Goal: Task Accomplishment & Management: Manage account settings

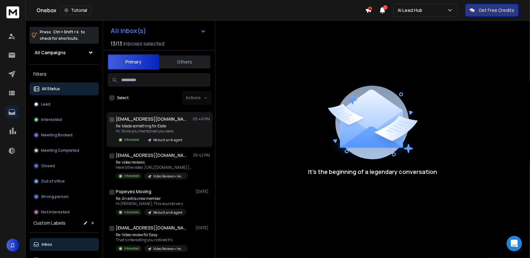
click at [173, 123] on div "info@elatemoving.com 05:49 PM Re: Made something for Elate Hi, Since you mentio…" at bounding box center [163, 129] width 94 height 27
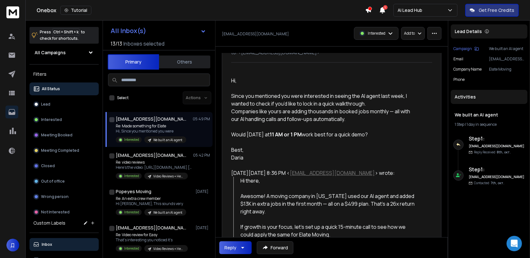
scroll to position [71, 0]
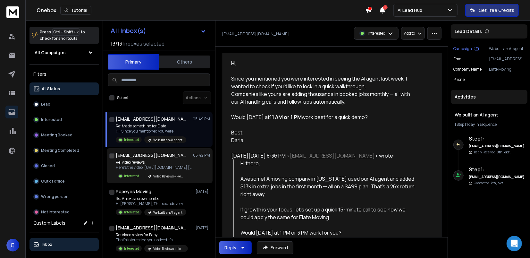
click at [187, 160] on p "Re: video reviews" at bounding box center [154, 162] width 77 height 5
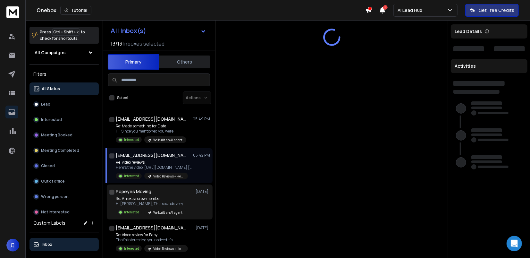
click at [180, 195] on div "Popeyes Moving 12 Oct Re: An extra crew member Hi Daria, This sounds very Inter…" at bounding box center [163, 201] width 94 height 27
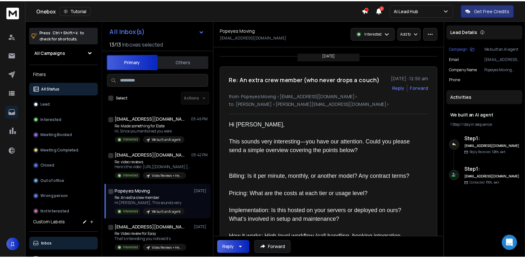
scroll to position [0, 0]
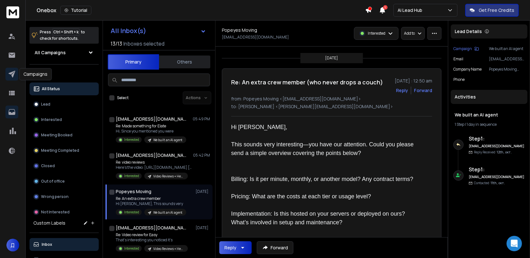
click at [6, 74] on link at bounding box center [11, 74] width 13 height 13
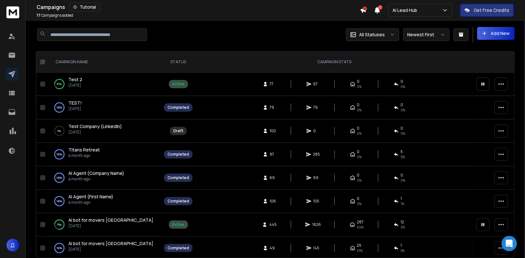
click at [379, 11] on icon at bounding box center [377, 10] width 6 height 6
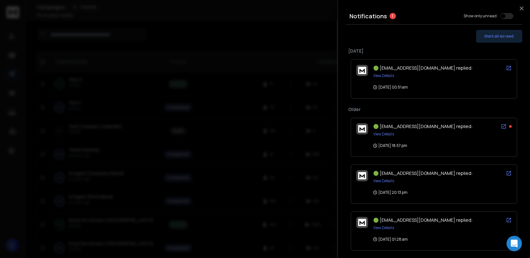
click at [495, 35] on span "Mark all as read" at bounding box center [499, 36] width 29 height 5
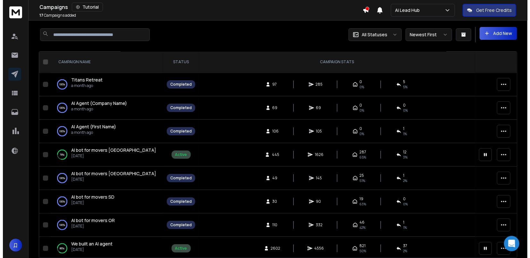
scroll to position [71, 0]
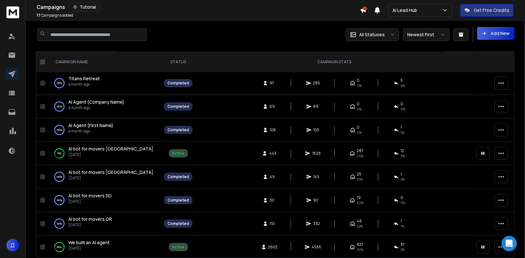
click at [162, 152] on td "Active" at bounding box center [178, 153] width 36 height 23
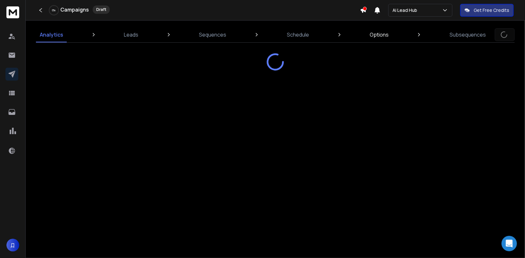
click at [386, 34] on p "Options" at bounding box center [379, 35] width 19 height 8
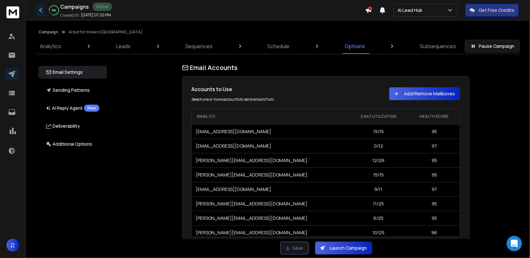
click at [38, 11] on icon at bounding box center [41, 10] width 6 height 6
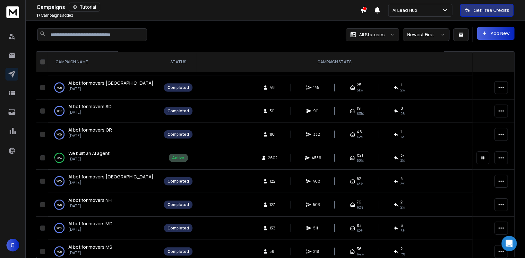
scroll to position [178, 0]
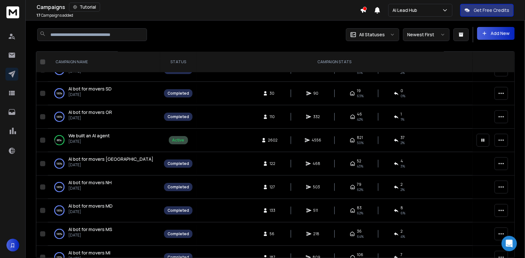
click at [106, 135] on span "We built an AI agent" at bounding box center [88, 135] width 41 height 6
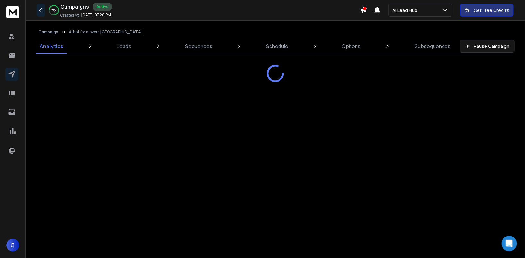
click at [38, 13] on icon at bounding box center [41, 10] width 6 height 6
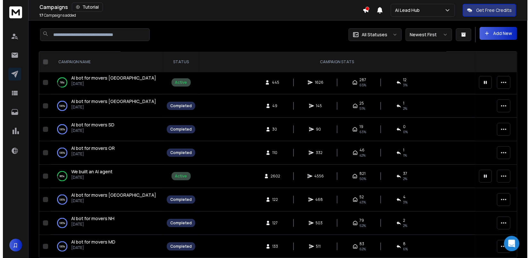
scroll to position [142, 0]
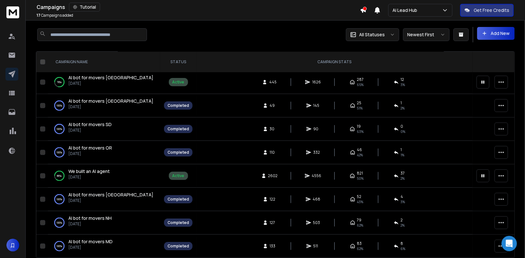
click at [102, 169] on span "We built an AI agent" at bounding box center [88, 171] width 41 height 6
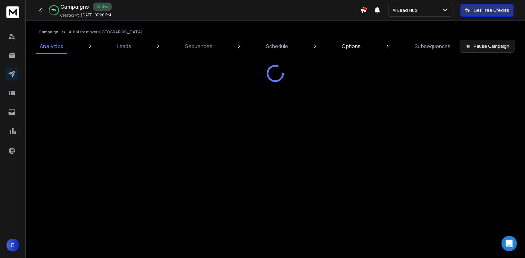
click at [352, 46] on p "Options" at bounding box center [351, 46] width 19 height 8
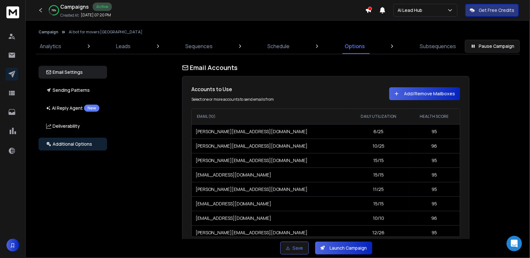
click at [85, 146] on p "Additional Options" at bounding box center [69, 144] width 46 height 6
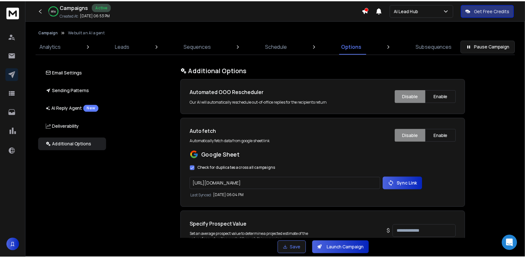
scroll to position [1155, 0]
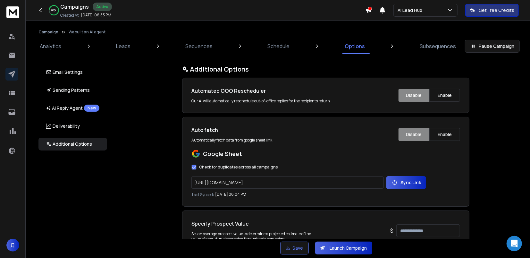
click at [406, 183] on p "Sync Link" at bounding box center [410, 182] width 21 height 6
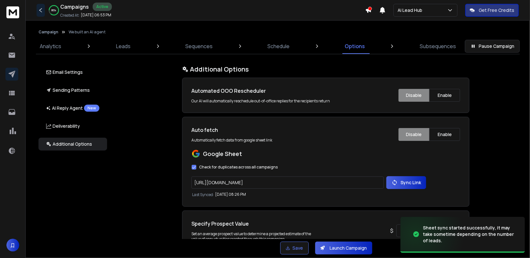
click at [39, 11] on icon at bounding box center [41, 10] width 6 height 6
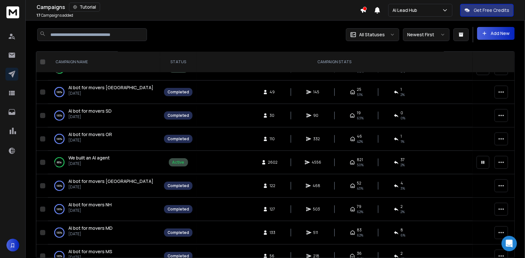
scroll to position [110, 0]
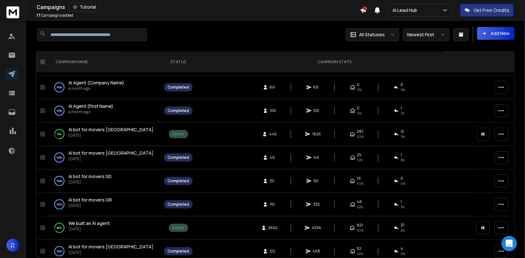
scroll to position [107, 0]
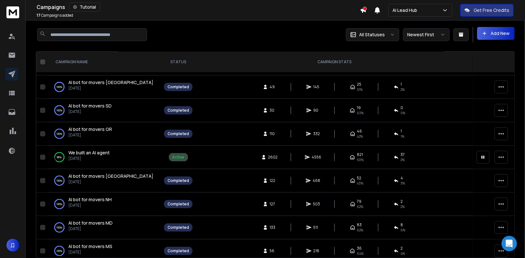
scroll to position [178, 0]
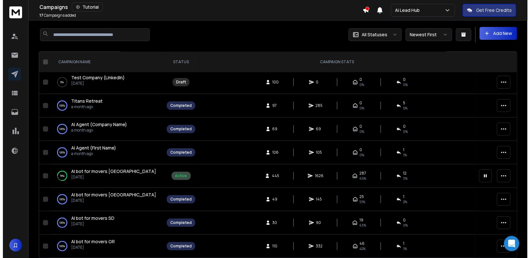
scroll to position [107, 0]
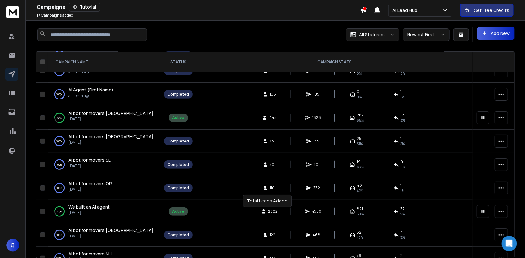
click at [272, 213] on span "2602" at bounding box center [273, 211] width 10 height 5
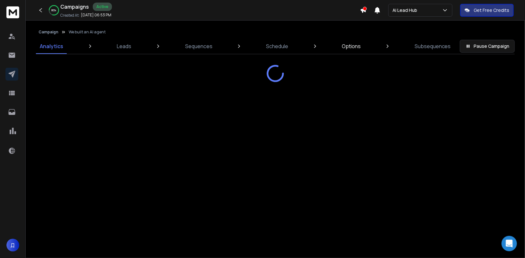
click at [350, 47] on p "Options" at bounding box center [351, 46] width 19 height 8
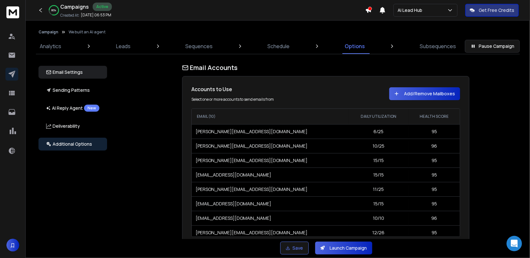
click at [73, 148] on button "Additional Options" at bounding box center [72, 144] width 69 height 13
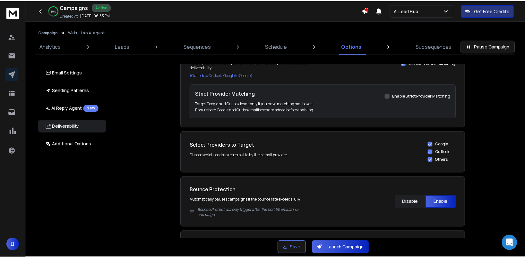
scroll to position [1155, 0]
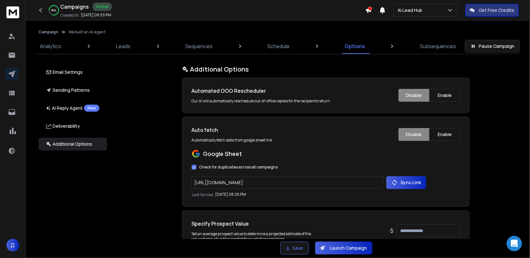
click at [400, 181] on p "Sync Link" at bounding box center [410, 182] width 21 height 6
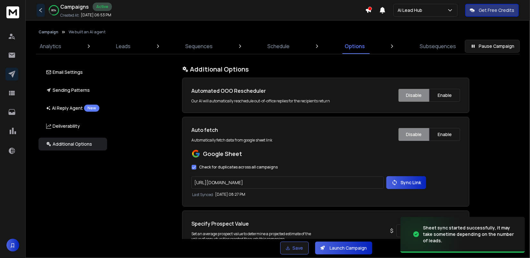
click at [41, 9] on icon at bounding box center [41, 10] width 6 height 6
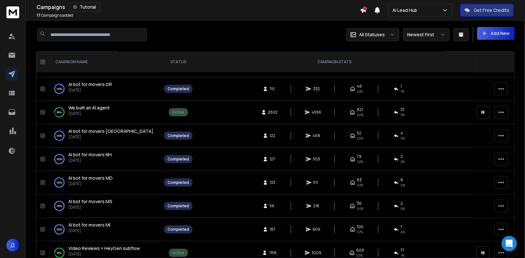
scroll to position [214, 0]
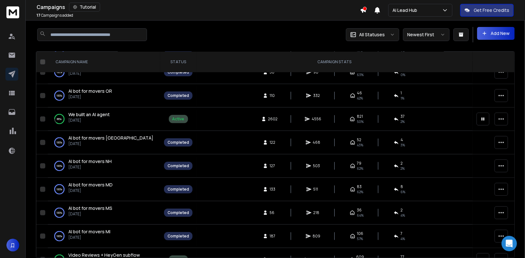
scroll to position [217, 0]
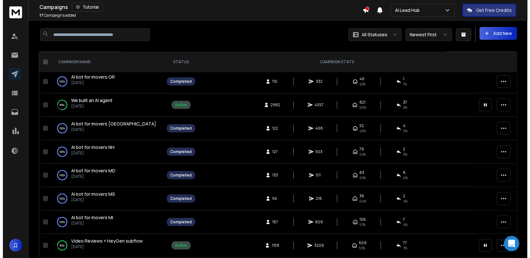
scroll to position [214, 0]
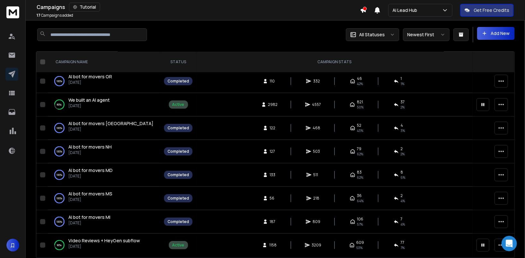
click at [214, 101] on div "2982 4557 821 50 % 37 2 %" at bounding box center [334, 104] width 268 height 10
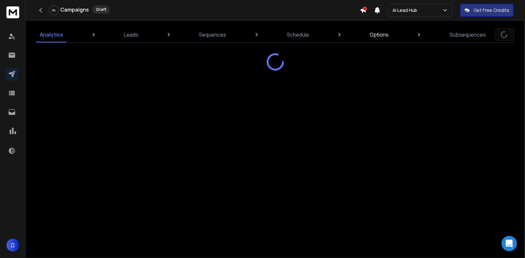
click at [375, 36] on p "Options" at bounding box center [379, 35] width 19 height 8
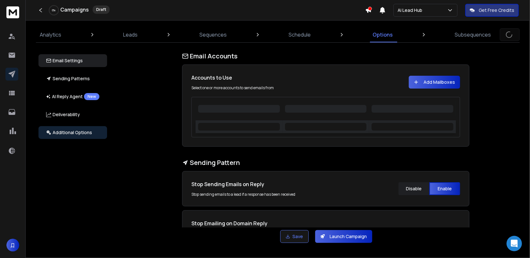
click at [64, 134] on p "Additional Options" at bounding box center [69, 132] width 46 height 6
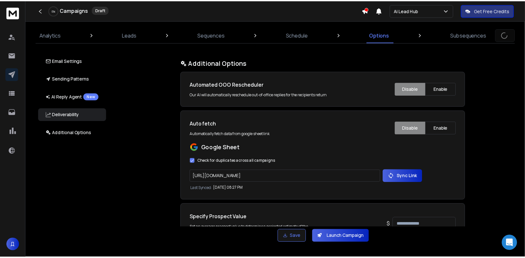
scroll to position [1155, 0]
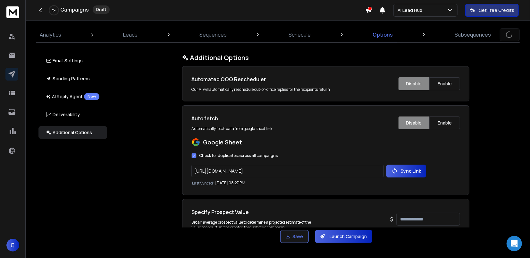
click at [407, 170] on p "Sync Link" at bounding box center [410, 171] width 21 height 6
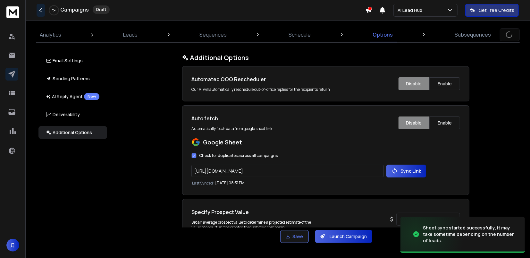
click at [41, 9] on icon at bounding box center [41, 10] width 6 height 6
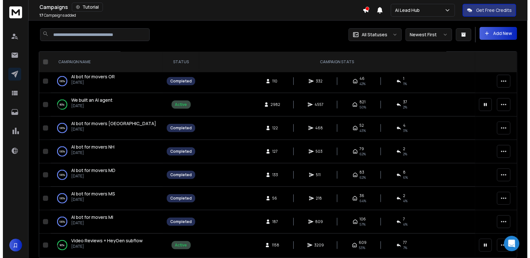
scroll to position [217, 0]
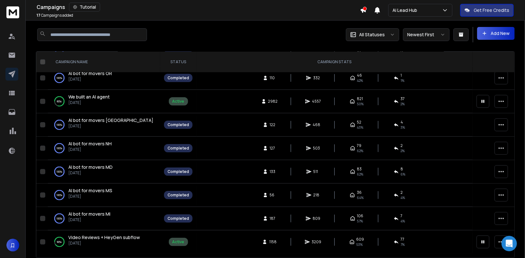
click at [96, 98] on span "We built an AI agent" at bounding box center [88, 97] width 41 height 6
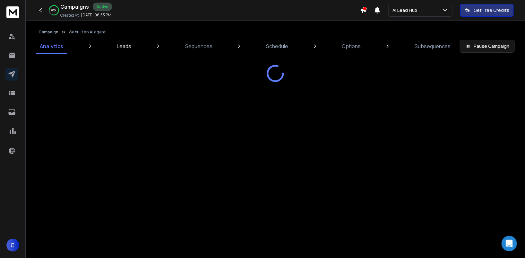
click at [126, 49] on p "Leads" at bounding box center [124, 46] width 14 height 8
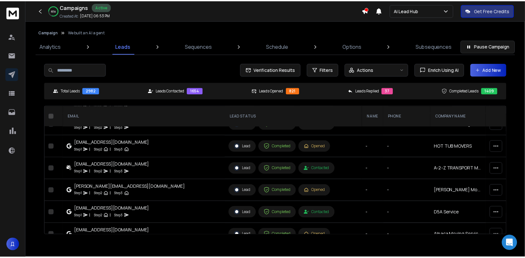
scroll to position [677, 0]
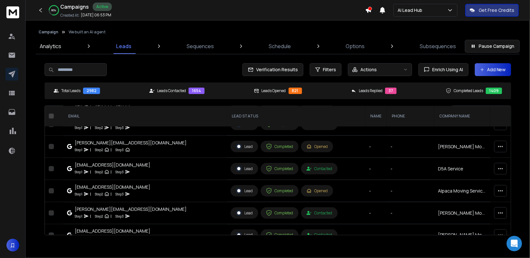
click at [55, 46] on p "Analytics" at bounding box center [50, 46] width 21 height 8
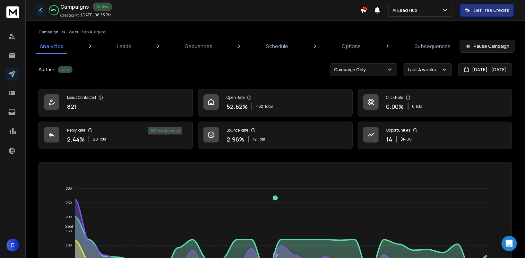
click at [39, 8] on icon at bounding box center [41, 10] width 6 height 6
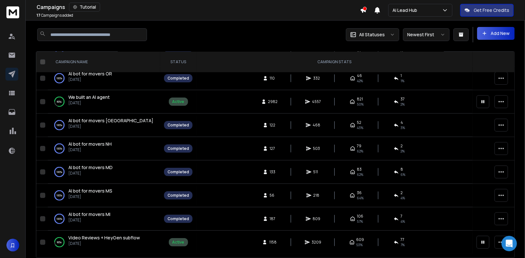
scroll to position [217, 0]
click at [129, 239] on span "Video Reviews + HeyGen subflow" at bounding box center [104, 237] width 72 height 6
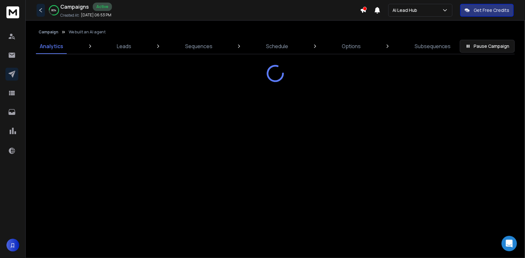
click at [38, 10] on icon at bounding box center [41, 10] width 6 height 6
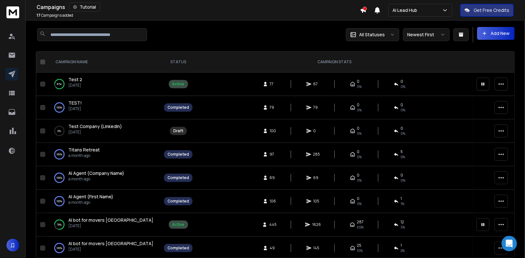
click at [498, 130] on icon "button" at bounding box center [500, 130] width 5 height 1
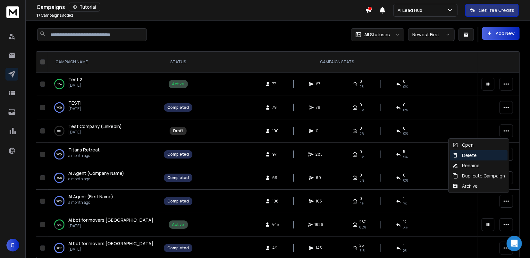
click at [466, 157] on div "Delete" at bounding box center [464, 155] width 24 height 6
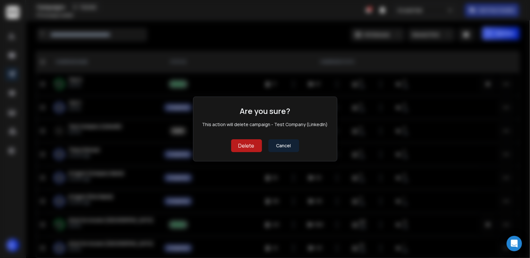
click at [255, 143] on button "Delete" at bounding box center [246, 145] width 31 height 13
